Goal: Check status

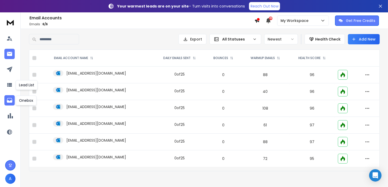
click at [6, 103] on icon at bounding box center [9, 100] width 6 height 6
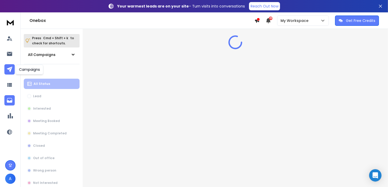
click at [9, 68] on icon at bounding box center [9, 69] width 5 height 5
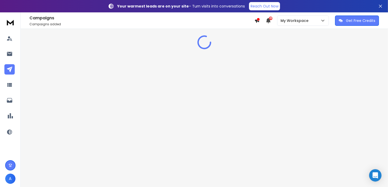
click at [380, 6] on icon at bounding box center [380, 6] width 3 height 3
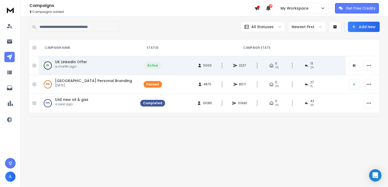
click at [80, 66] on p "a month ago" at bounding box center [71, 67] width 32 height 4
